Goal: Communication & Community: Answer question/provide support

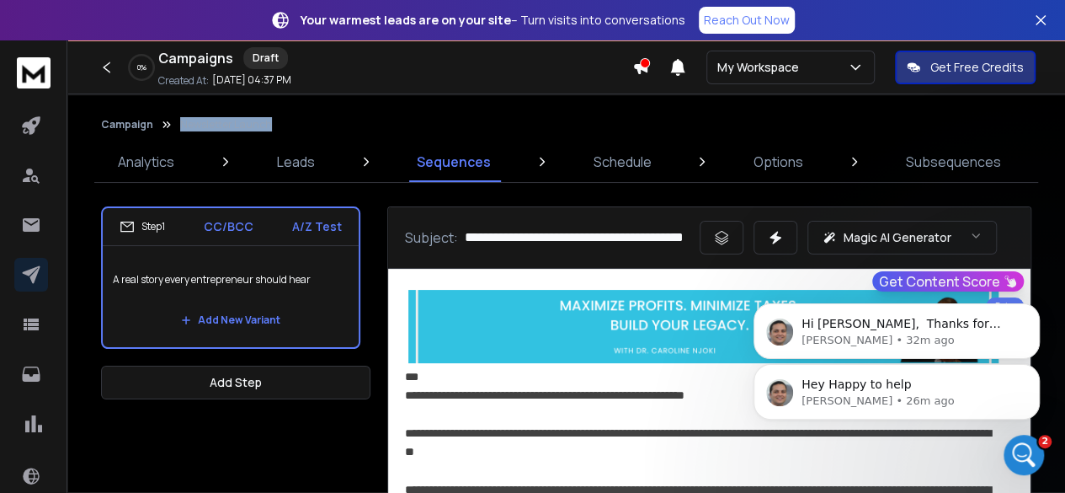
scroll to position [4188, 0]
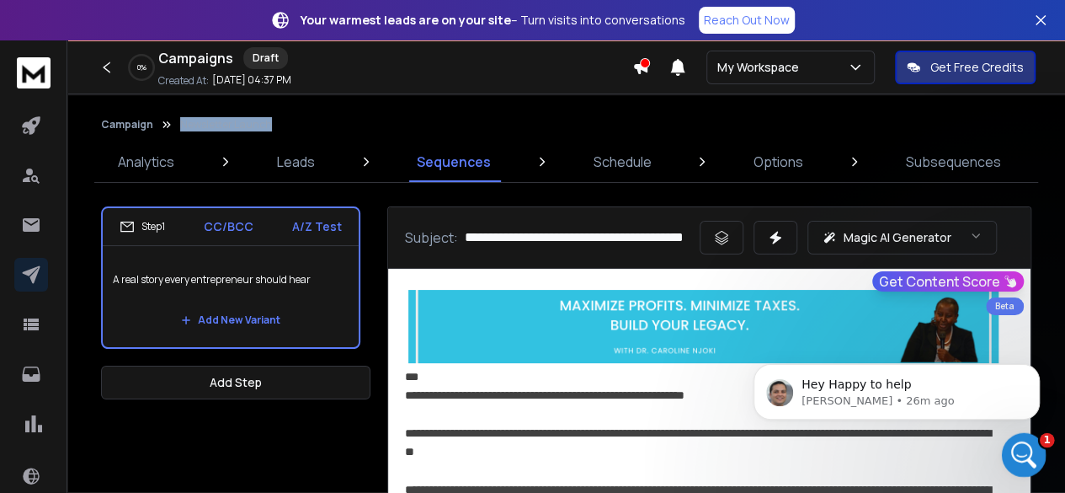
click at [1034, 456] on div "Open Intercom Messenger" at bounding box center [1022, 452] width 56 height 56
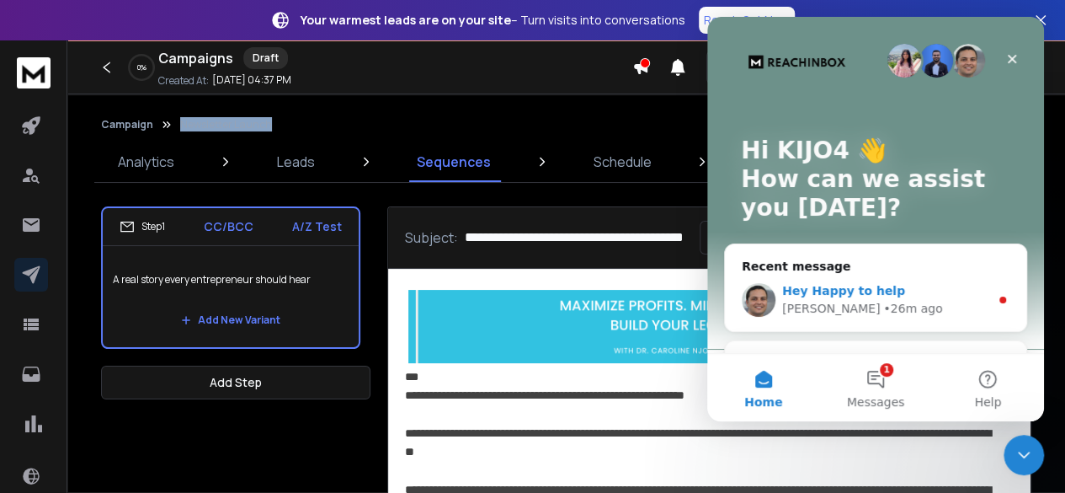
click at [821, 272] on div "Hey Happy to help [PERSON_NAME] • 26m ago" at bounding box center [876, 300] width 302 height 62
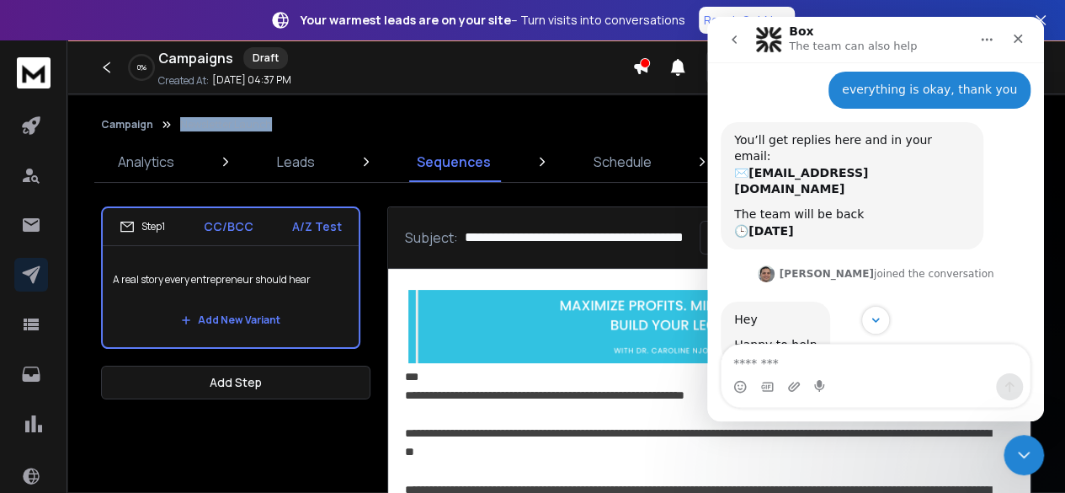
scroll to position [62, 0]
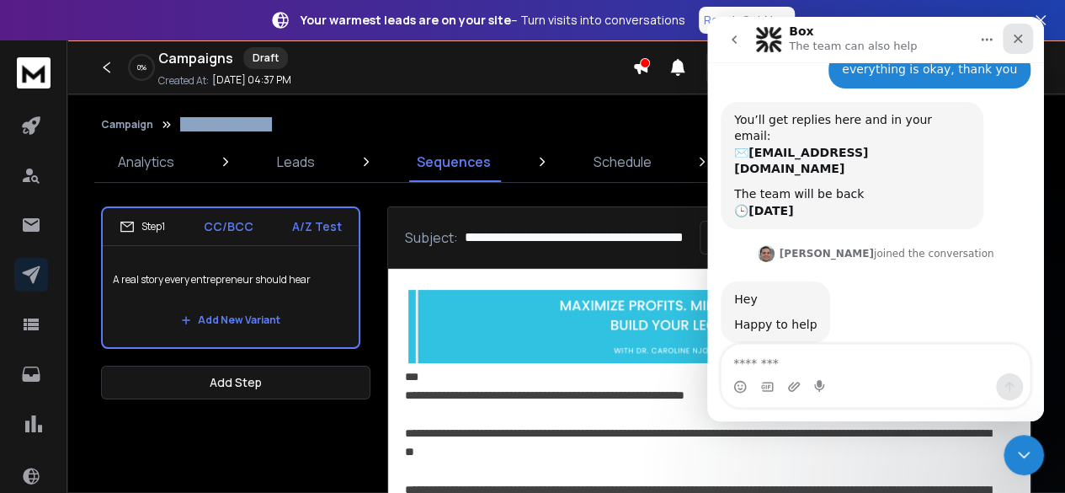
drag, startPoint x: 1021, startPoint y: 40, endPoint x: 1726, endPoint y: 163, distance: 715.5
click at [1021, 40] on icon "Close" at bounding box center [1018, 39] width 9 height 9
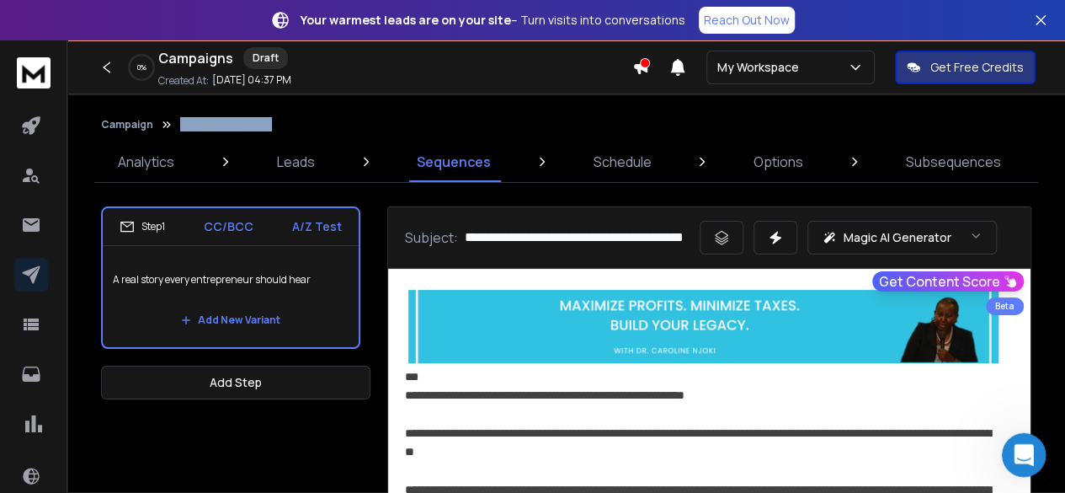
click at [1017, 447] on icon "Open Intercom Messenger" at bounding box center [1022, 453] width 28 height 28
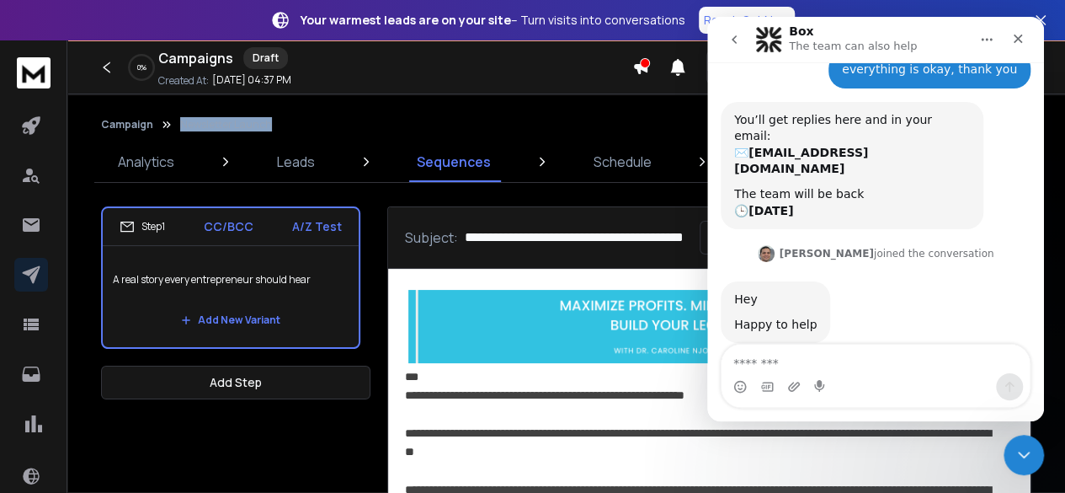
scroll to position [0, 0]
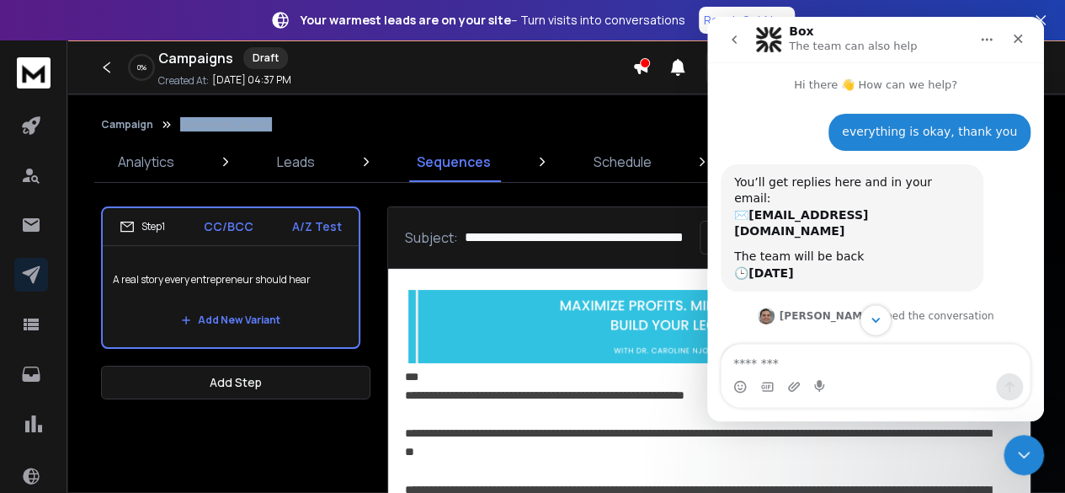
click at [874, 319] on icon "Scroll to bottom" at bounding box center [875, 319] width 15 height 15
click at [1013, 45] on div "Close" at bounding box center [1018, 39] width 30 height 30
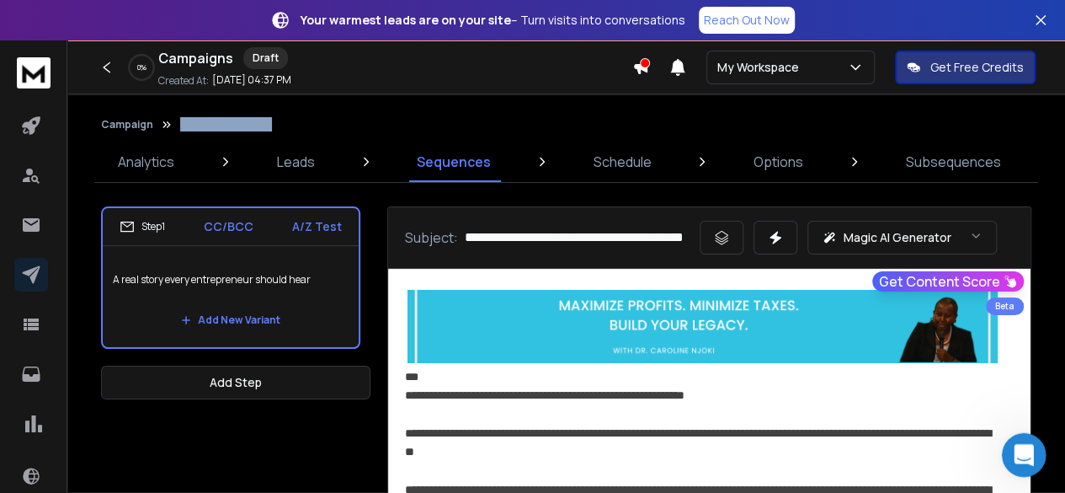
click at [1042, 451] on html at bounding box center [1021, 452] width 40 height 40
click at [1017, 451] on icon "Open Intercom Messenger" at bounding box center [1022, 453] width 28 height 28
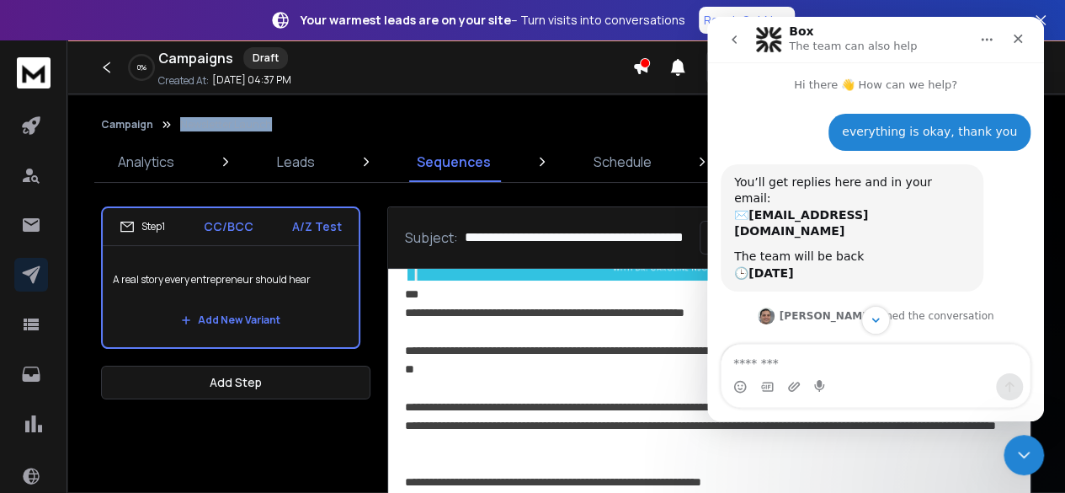
scroll to position [253, 0]
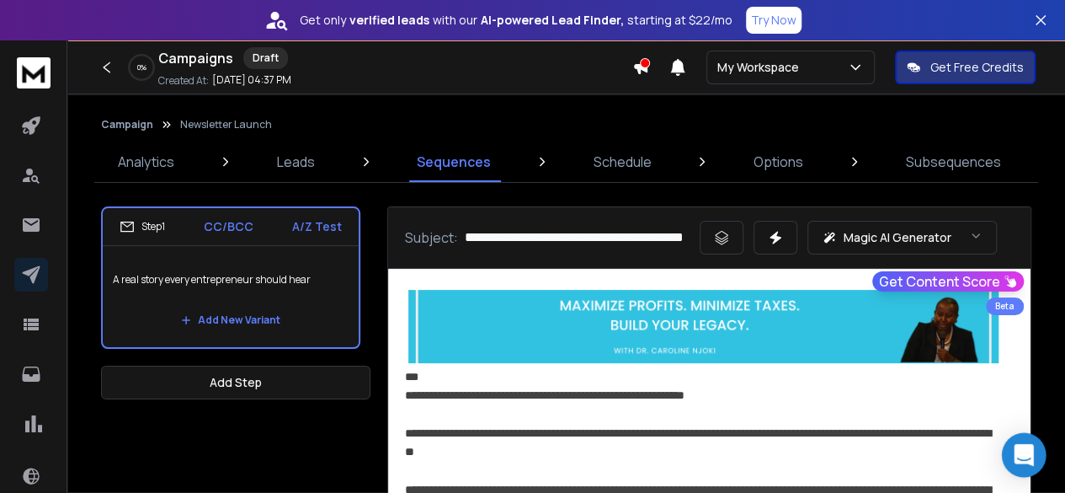
click at [1017, 457] on icon "Open Intercom Messenger" at bounding box center [1023, 455] width 19 height 22
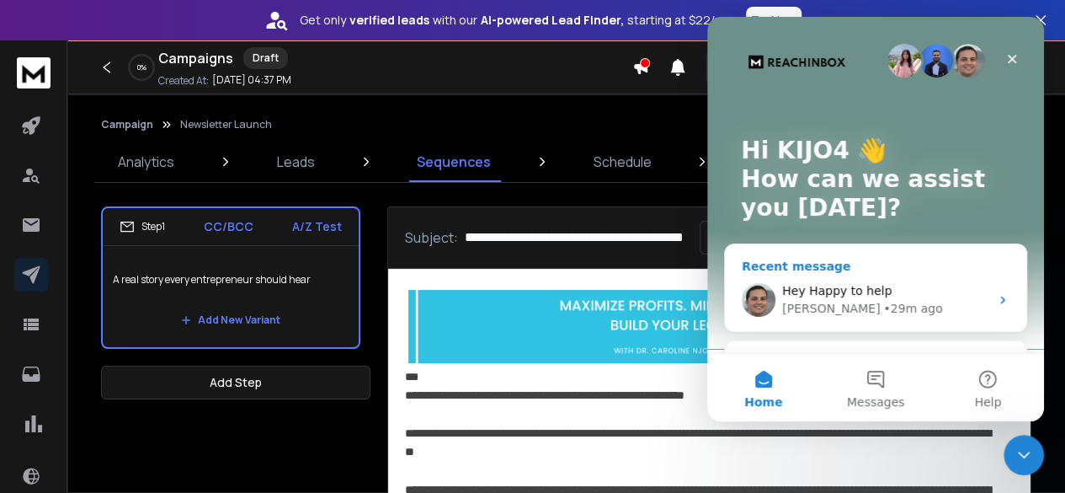
click at [894, 307] on div "Raj • 29m ago" at bounding box center [885, 309] width 207 height 18
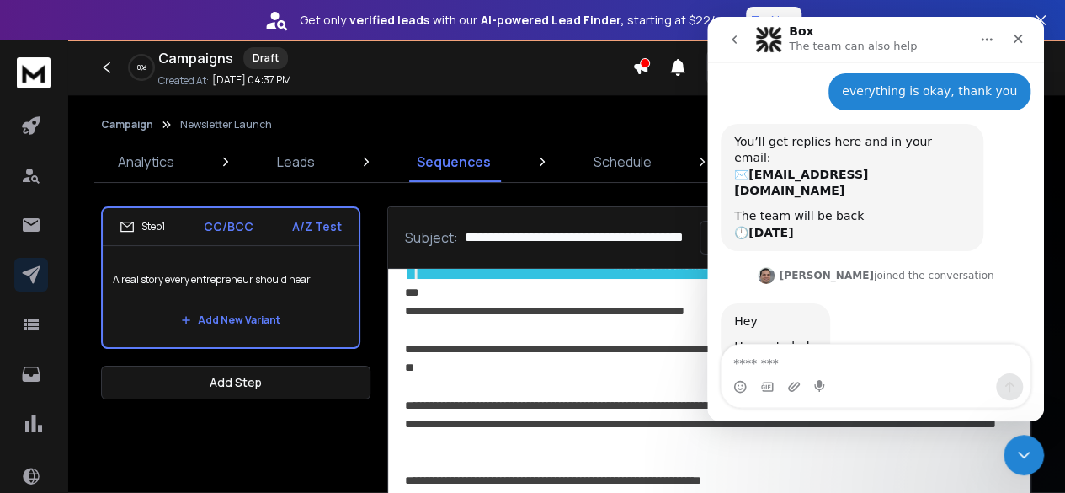
scroll to position [62, 0]
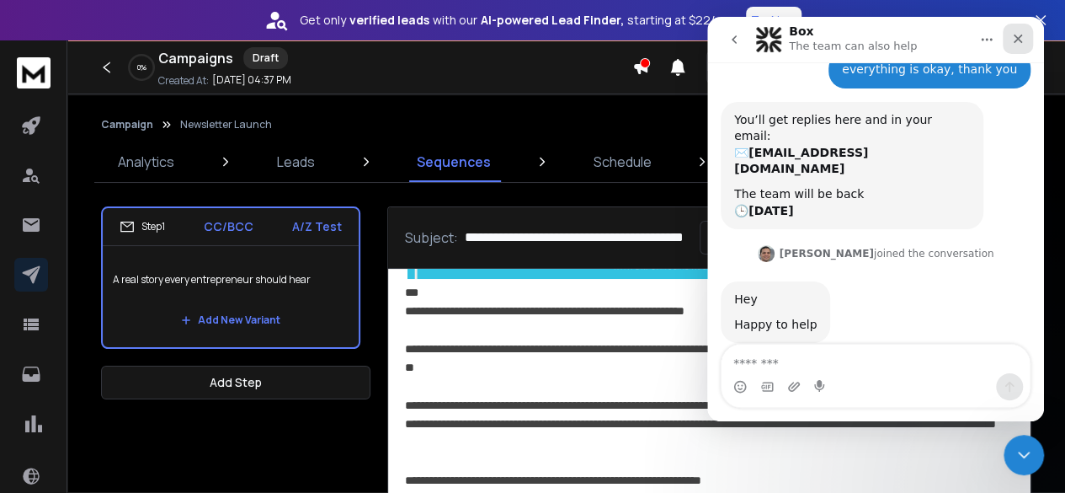
click at [1015, 43] on icon "Close" at bounding box center [1018, 39] width 9 height 9
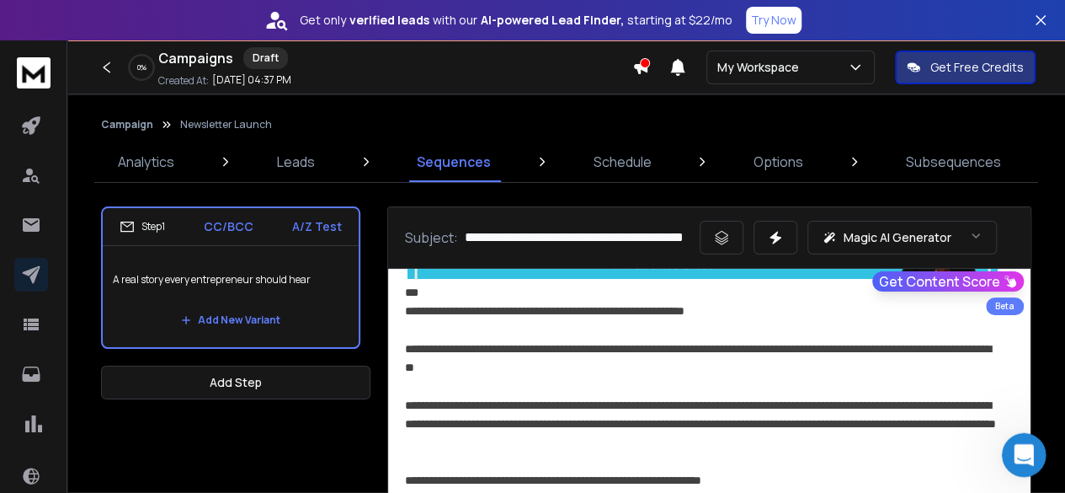
click at [1015, 456] on icon "Open Intercom Messenger" at bounding box center [1022, 453] width 28 height 28
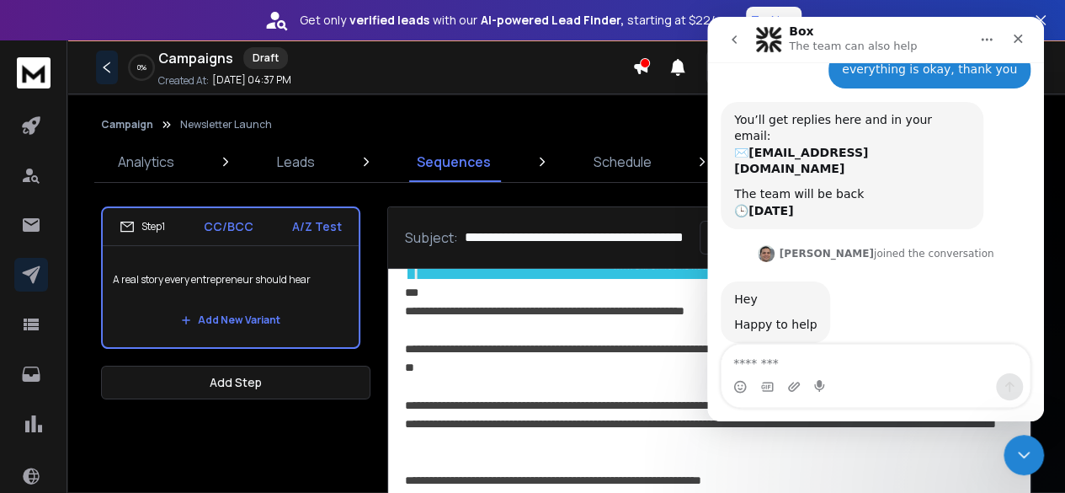
click at [110, 64] on icon at bounding box center [106, 67] width 15 height 15
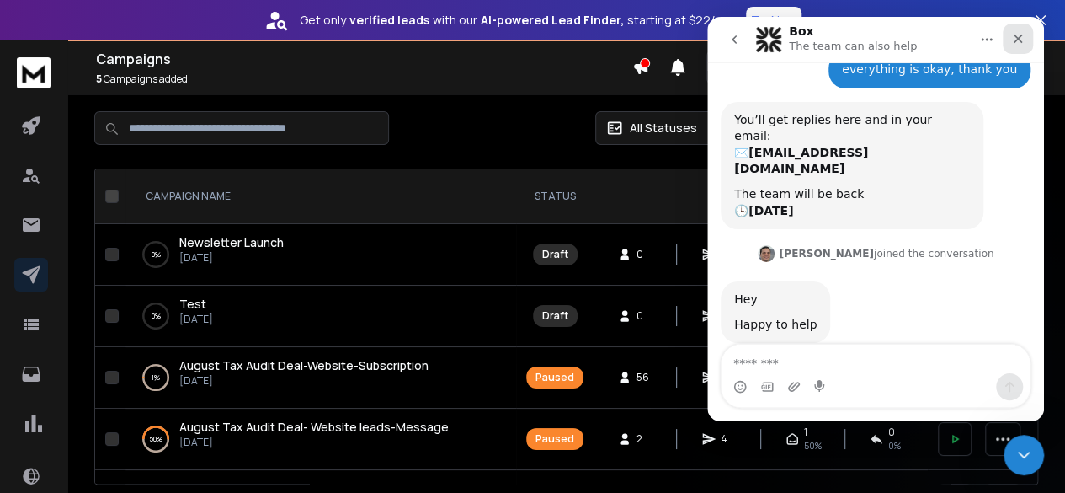
drag, startPoint x: 1013, startPoint y: 39, endPoint x: 1720, endPoint y: 58, distance: 706.9
click at [1013, 39] on icon "Close" at bounding box center [1018, 38] width 13 height 13
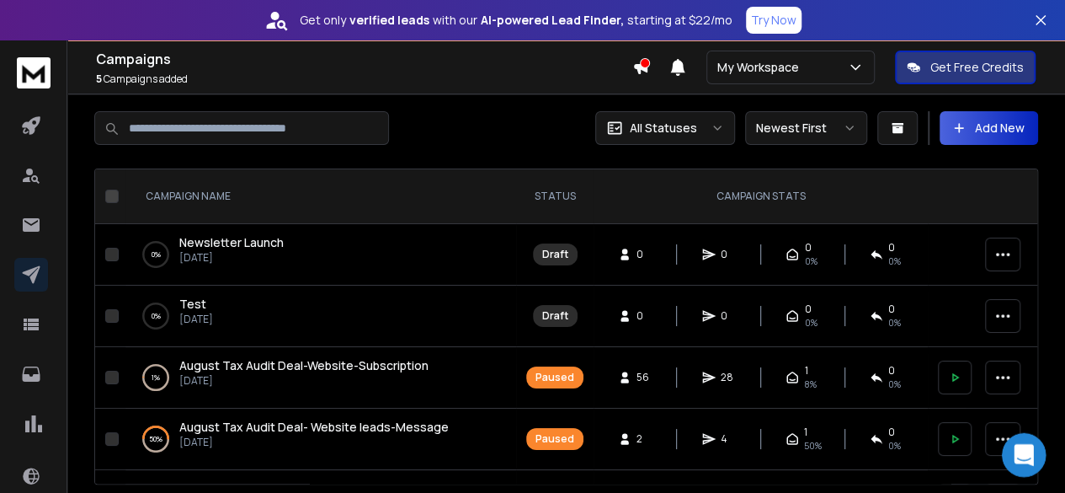
click at [1032, 452] on icon "Open Intercom Messenger" at bounding box center [1022, 453] width 28 height 28
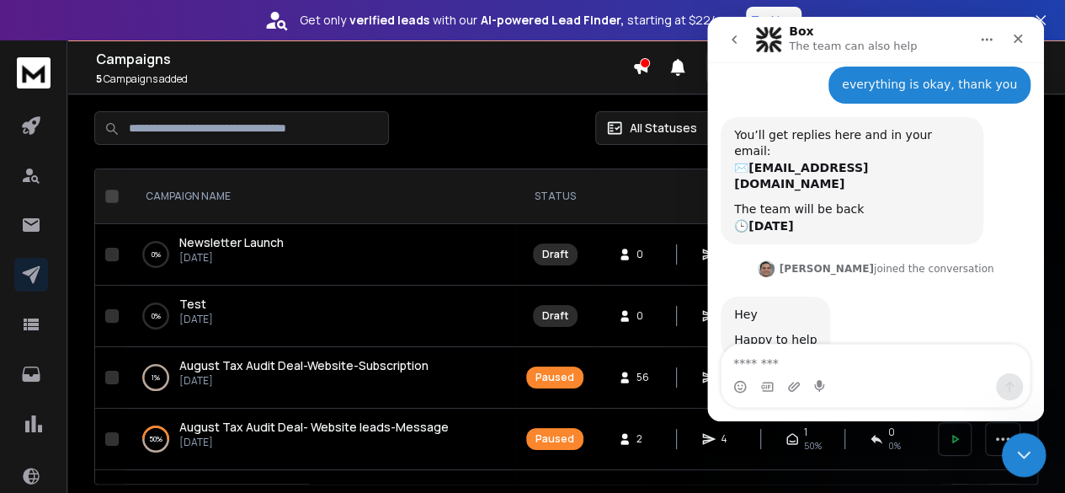
scroll to position [62, 0]
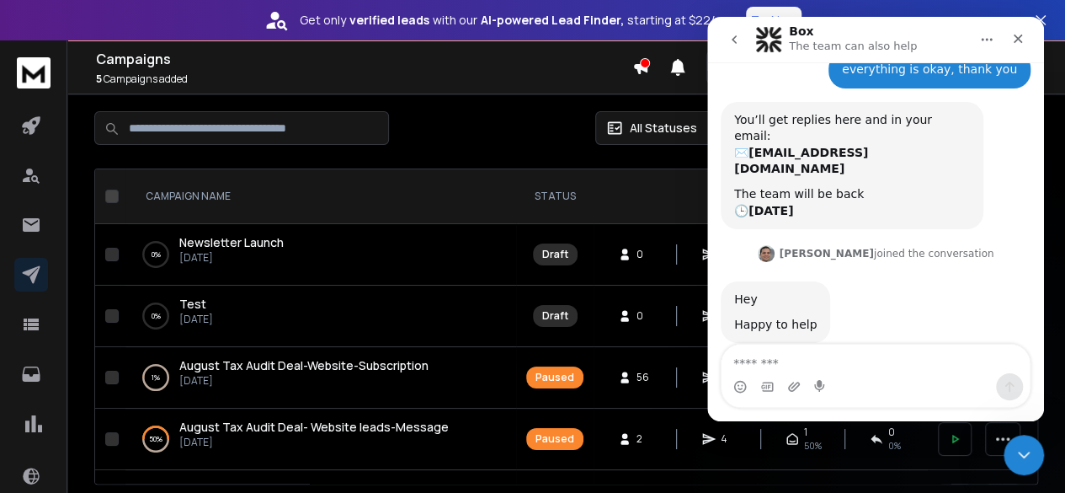
click at [736, 42] on icon "go back" at bounding box center [734, 39] width 5 height 8
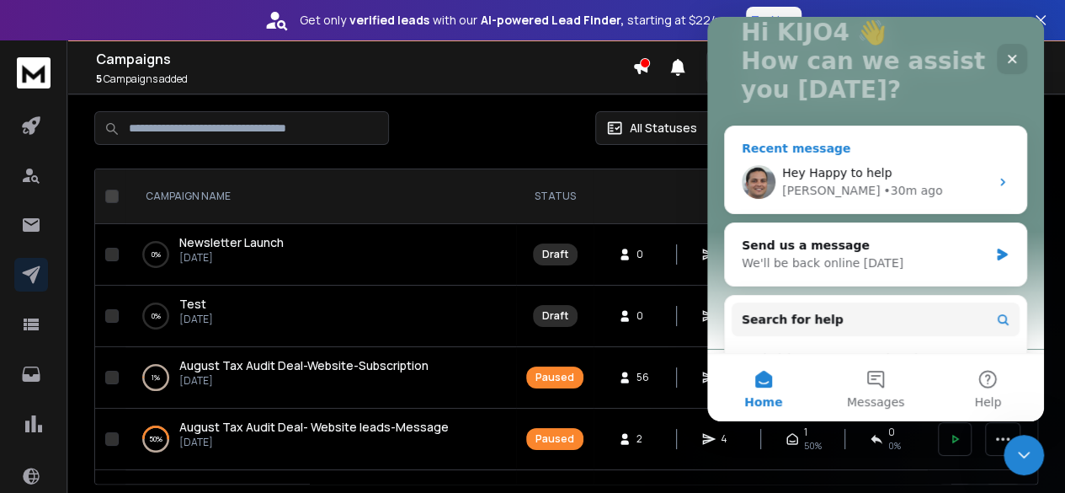
scroll to position [84, 0]
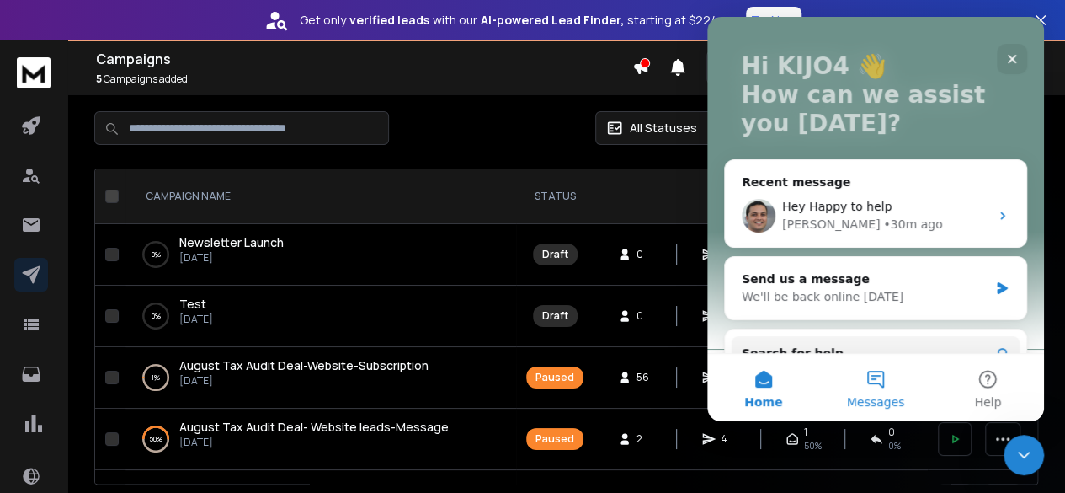
click at [889, 390] on button "Messages" at bounding box center [876, 387] width 112 height 67
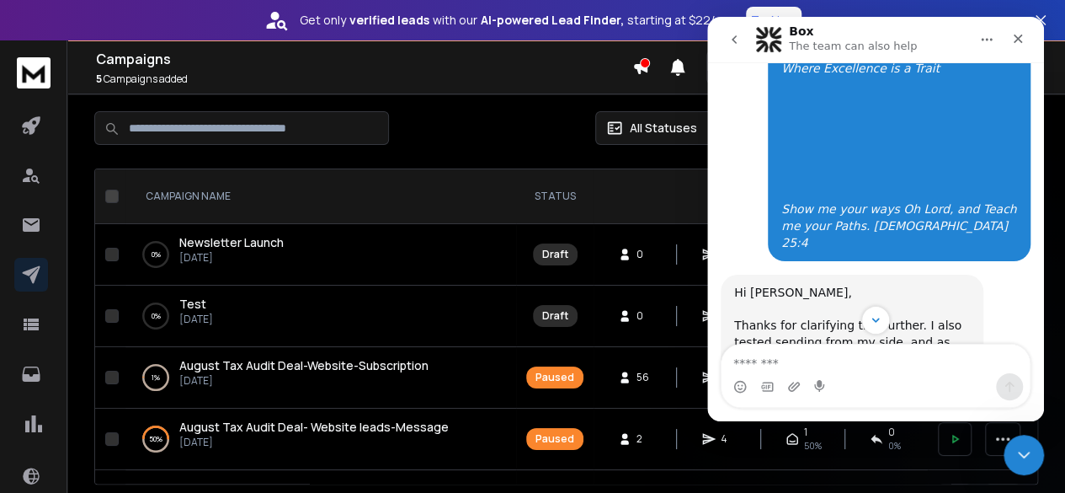
scroll to position [4188, 0]
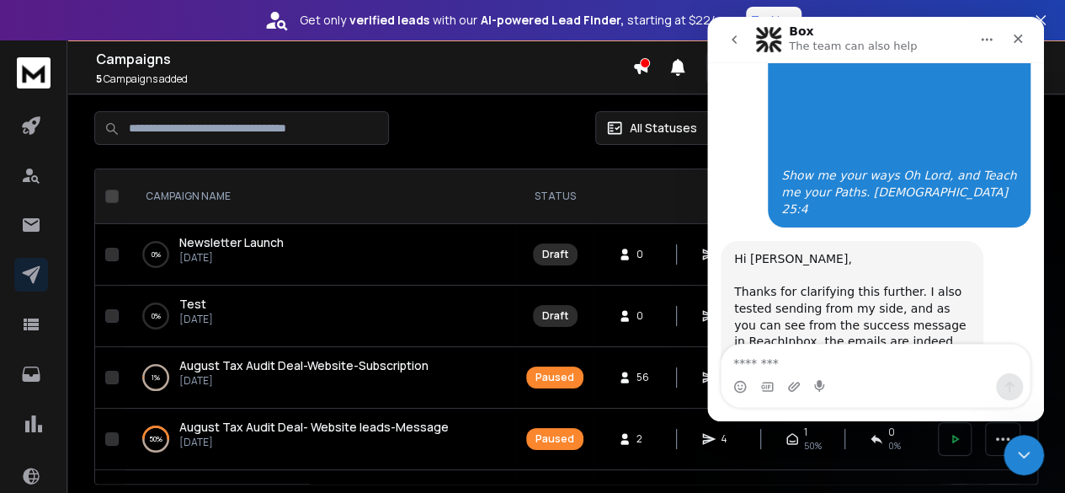
drag, startPoint x: 1019, startPoint y: 37, endPoint x: 1661, endPoint y: 116, distance: 646.7
click at [1019, 37] on icon "Close" at bounding box center [1018, 39] width 9 height 9
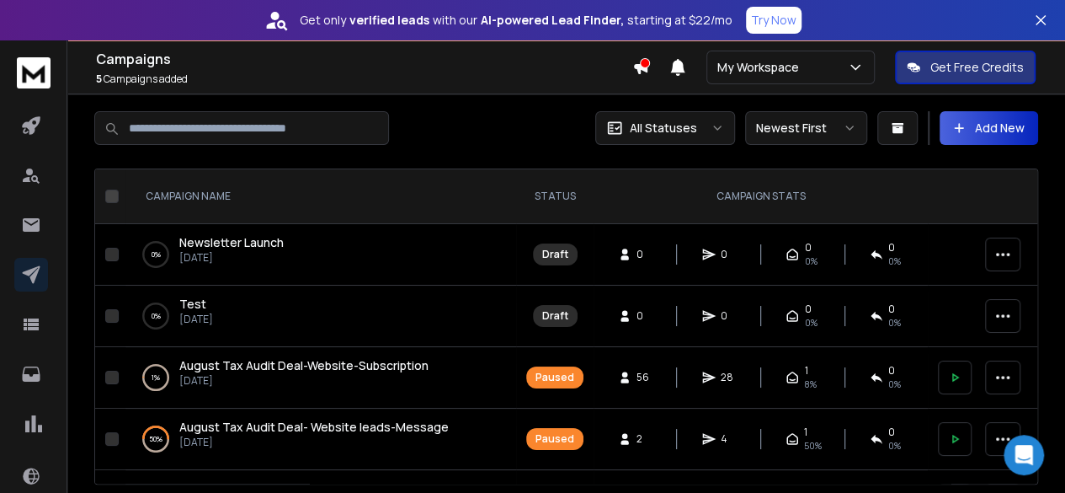
click at [320, 272] on div "0 % Newsletter Launch 5 days ago" at bounding box center [320, 254] width 357 height 40
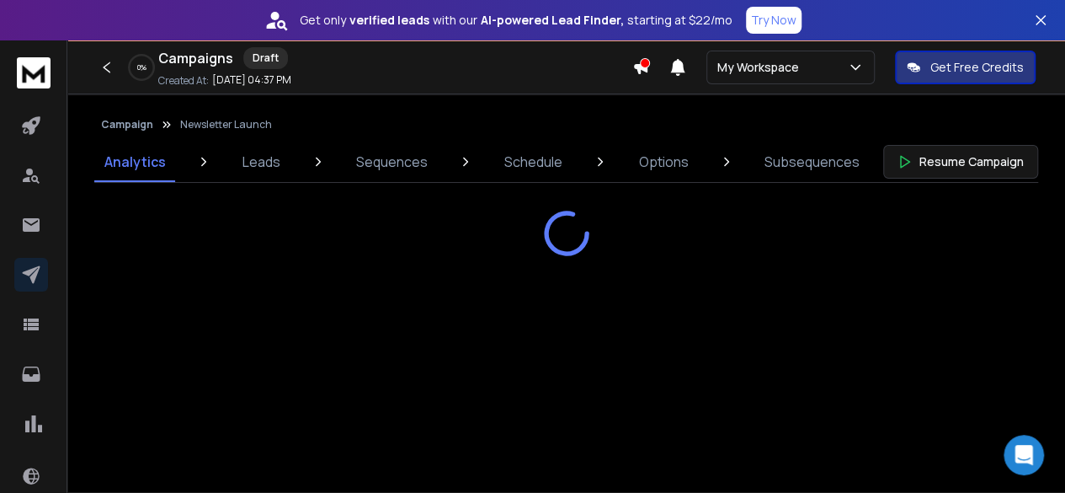
click at [278, 245] on div at bounding box center [566, 233] width 931 height 54
